Goal: Communication & Community: Answer question/provide support

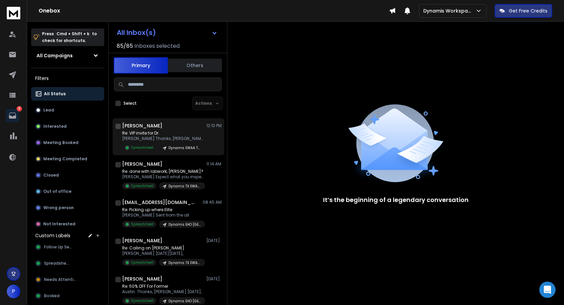
click at [157, 136] on p "[PERSON_NAME] Thanks, [PERSON_NAME] Sent from my T-Mobile 5G" at bounding box center [162, 138] width 81 height 5
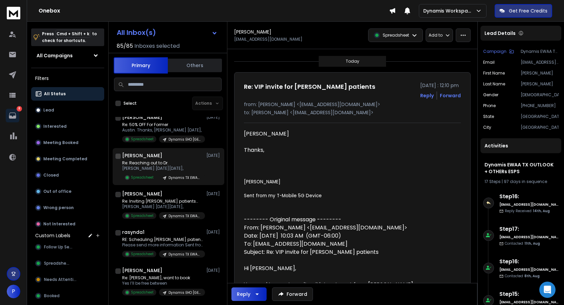
scroll to position [162, 0]
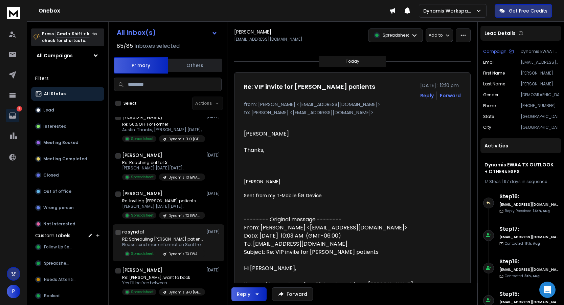
click at [193, 242] on p "Please send more information Sent from" at bounding box center [162, 244] width 81 height 5
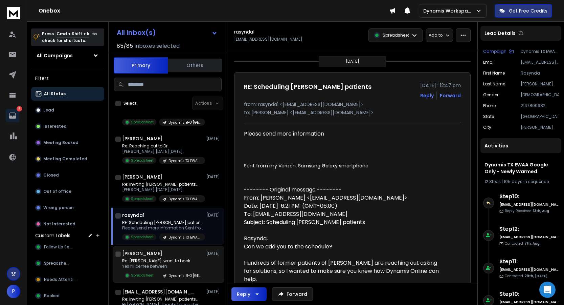
click at [198, 261] on p "Re: [PERSON_NAME], want to book" at bounding box center [162, 260] width 81 height 5
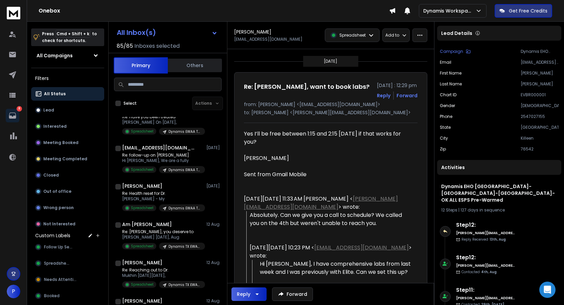
scroll to position [439, 0]
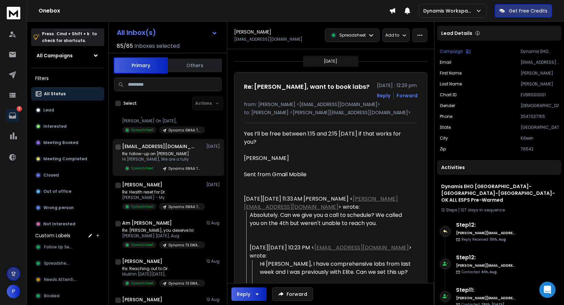
click at [188, 151] on p "Re: follow-up on [PERSON_NAME]" at bounding box center [162, 153] width 81 height 5
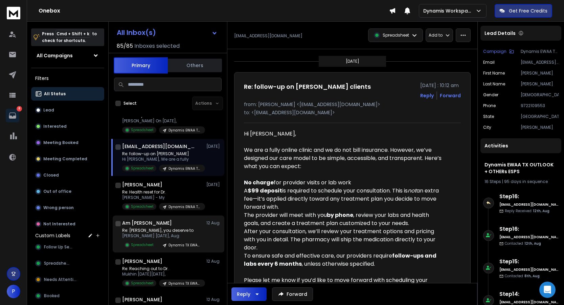
click at [185, 231] on p "Re: [PERSON_NAME], you deserve to" at bounding box center [162, 230] width 81 height 5
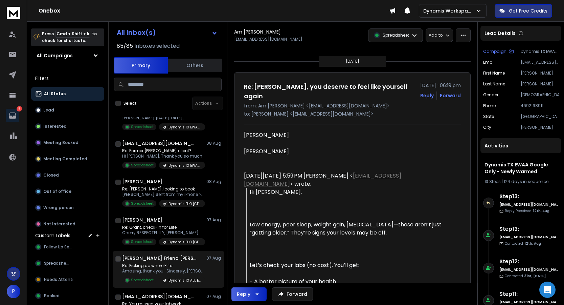
scroll to position [1552, 0]
click at [180, 272] on p "Amazing, thank you. Sincerely, [PERSON_NAME] [PHONE_NUMBER] > On" at bounding box center [162, 270] width 81 height 5
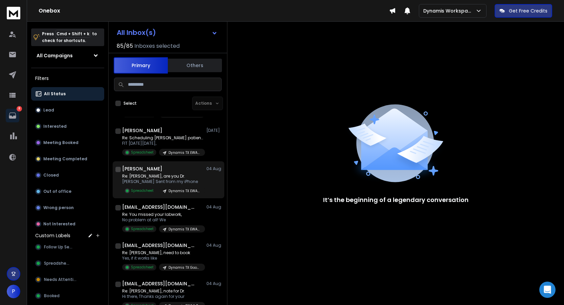
scroll to position [2191, 0]
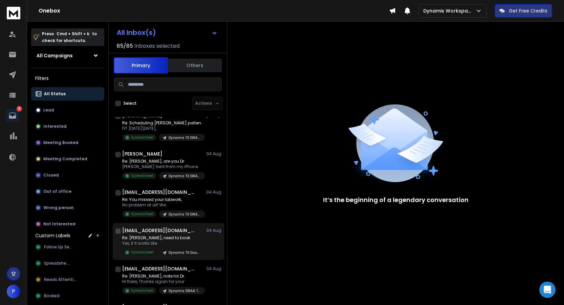
click at [189, 241] on p "Yes, if it works like" at bounding box center [162, 242] width 81 height 5
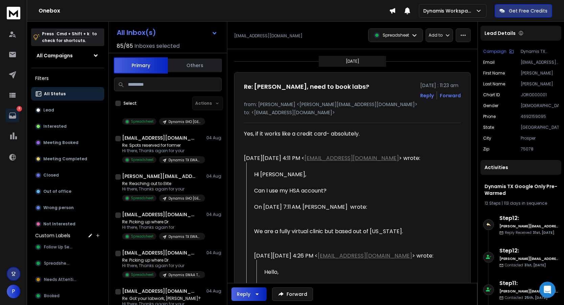
scroll to position [2400, 0]
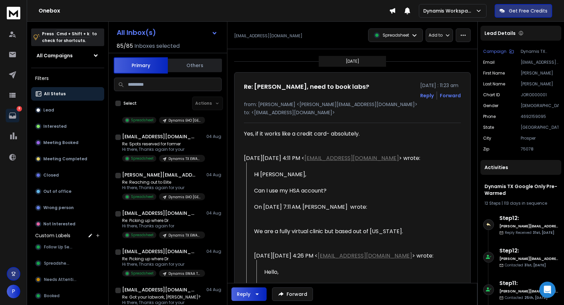
click at [192, 254] on div "[EMAIL_ADDRESS][DOMAIN_NAME] [DATE]" at bounding box center [172, 251] width 100 height 7
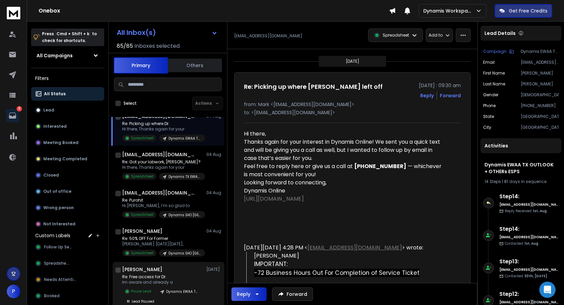
scroll to position [2556, 0]
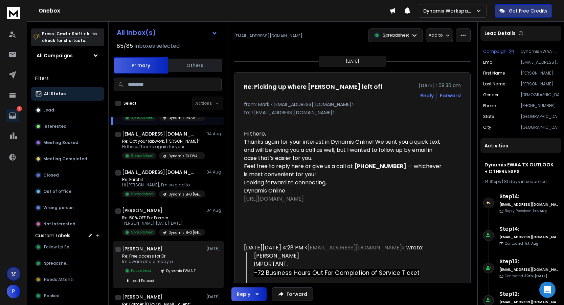
click at [196, 253] on div "[PERSON_NAME] [DATE] Re: Free access for Dr. Im aware and already a Pause Lead …" at bounding box center [172, 264] width 100 height 39
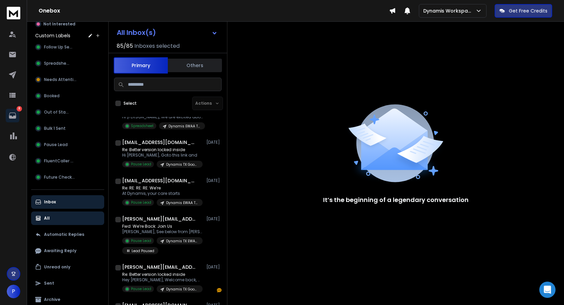
scroll to position [212, 0]
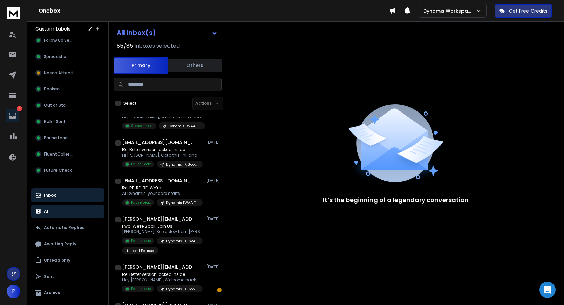
click at [67, 209] on button "All" at bounding box center [67, 212] width 73 height 14
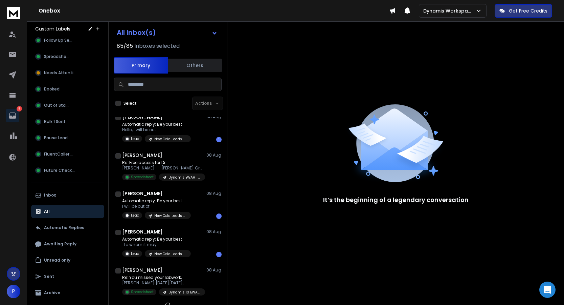
scroll to position [1739, 0]
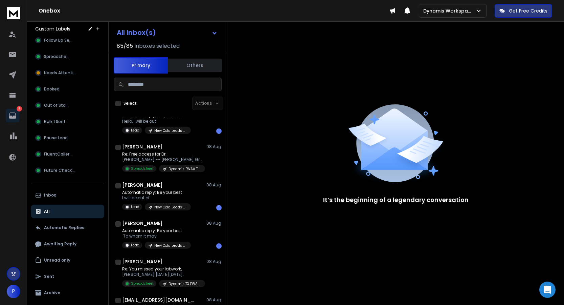
click at [213, 98] on div "Actions" at bounding box center [207, 104] width 31 height 14
click at [214, 102] on div "Actions" at bounding box center [207, 104] width 31 height 14
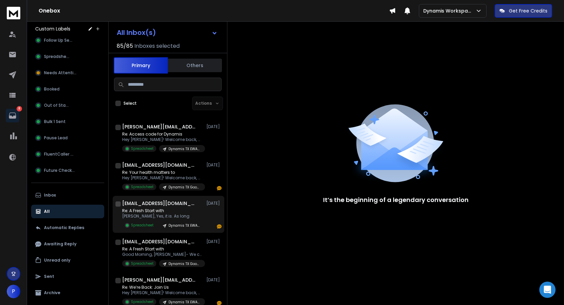
scroll to position [31948, 0]
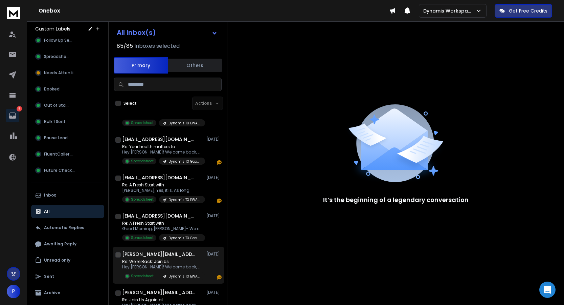
click at [182, 256] on div "[PERSON_NAME][EMAIL_ADDRESS][PERSON_NAME][DOMAIN_NAME] [DATE]" at bounding box center [172, 254] width 100 height 7
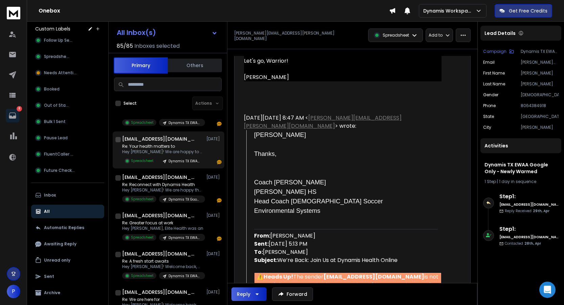
scroll to position [31404, 0]
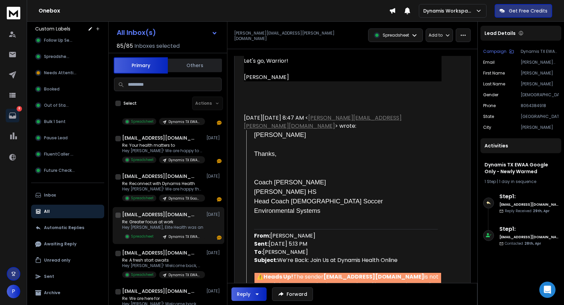
click at [174, 220] on p "Re: Greater focus at work" at bounding box center [162, 221] width 81 height 5
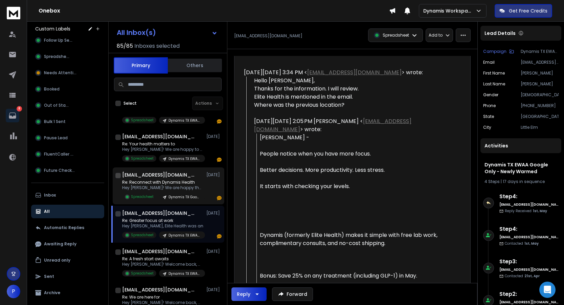
scroll to position [31407, 0]
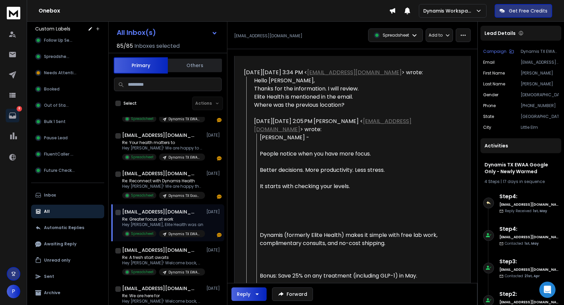
drag, startPoint x: 174, startPoint y: 183, endPoint x: 302, endPoint y: 181, distance: 128.3
click at [174, 183] on p "Re: Reconnect with Dynamis Health" at bounding box center [162, 180] width 81 height 5
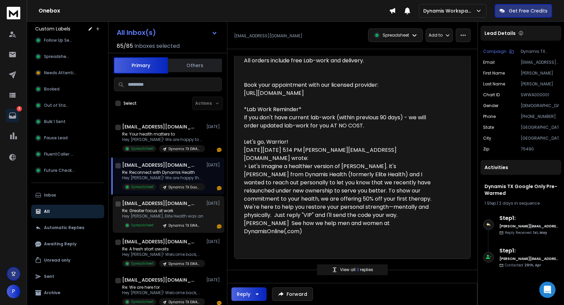
scroll to position [31425, 0]
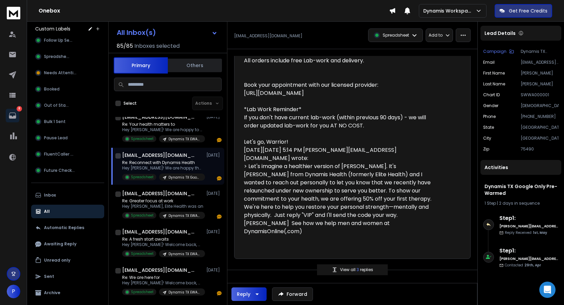
click at [359, 265] on div "View all 3 replies" at bounding box center [352, 269] width 71 height 11
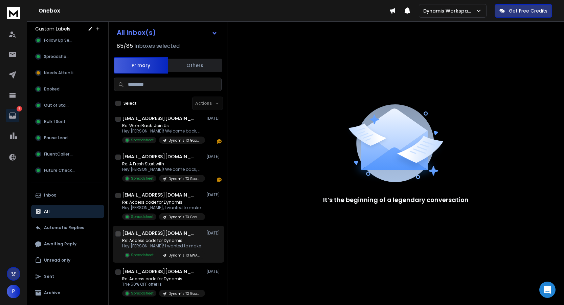
scroll to position [32199, 0]
click at [159, 232] on h1 "[EMAIL_ADDRESS][DOMAIN_NAME]" at bounding box center [159, 232] width 74 height 7
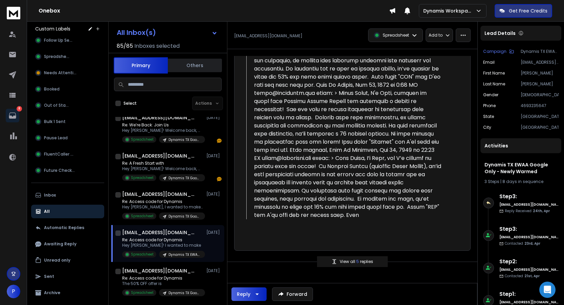
scroll to position [471, 0]
click at [365, 260] on p "View all 5 replies" at bounding box center [357, 261] width 34 height 5
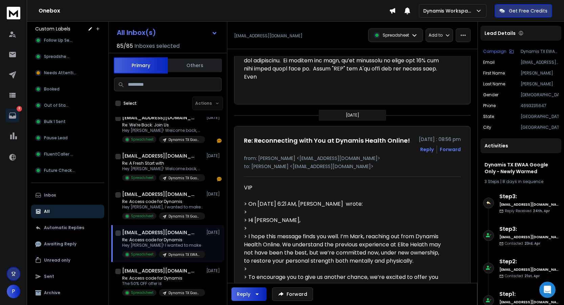
scroll to position [1047, 0]
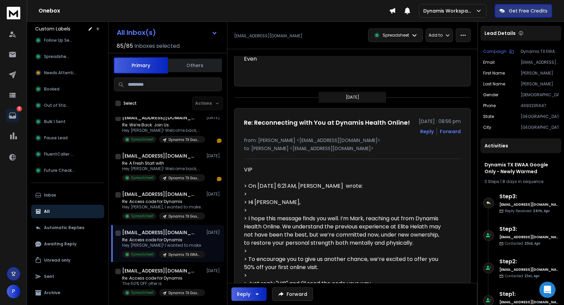
click at [149, 85] on input at bounding box center [168, 85] width 108 height 14
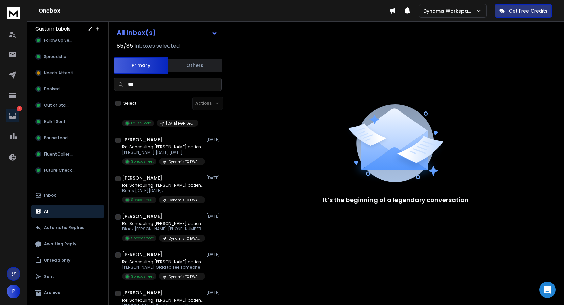
scroll to position [9402, 0]
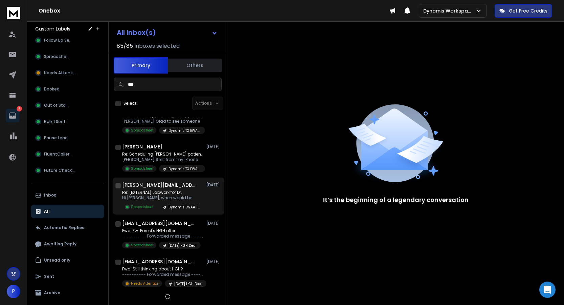
type input "***"
